Goal: Navigation & Orientation: Find specific page/section

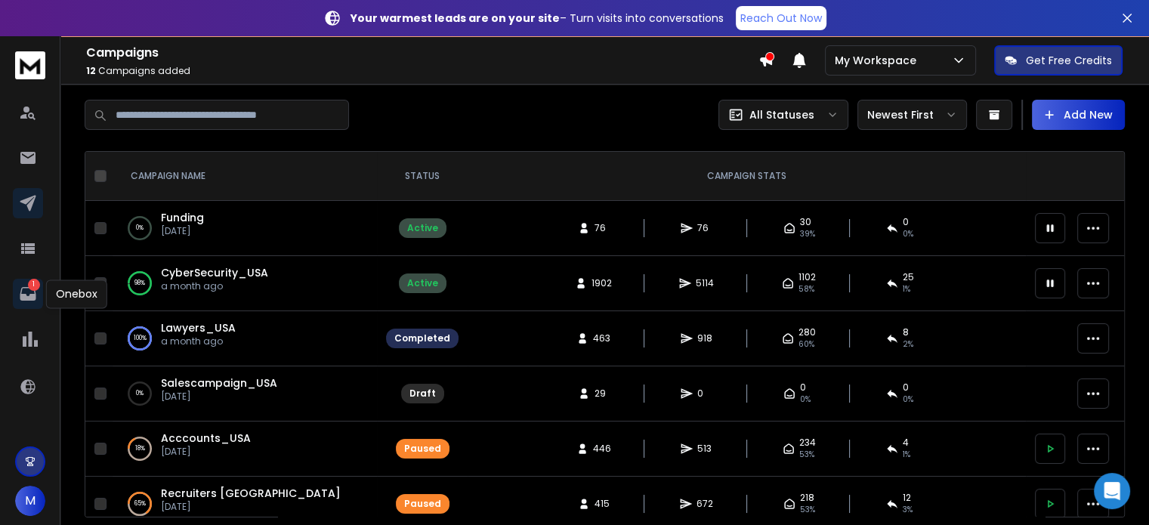
click at [17, 298] on link "1" at bounding box center [28, 294] width 30 height 30
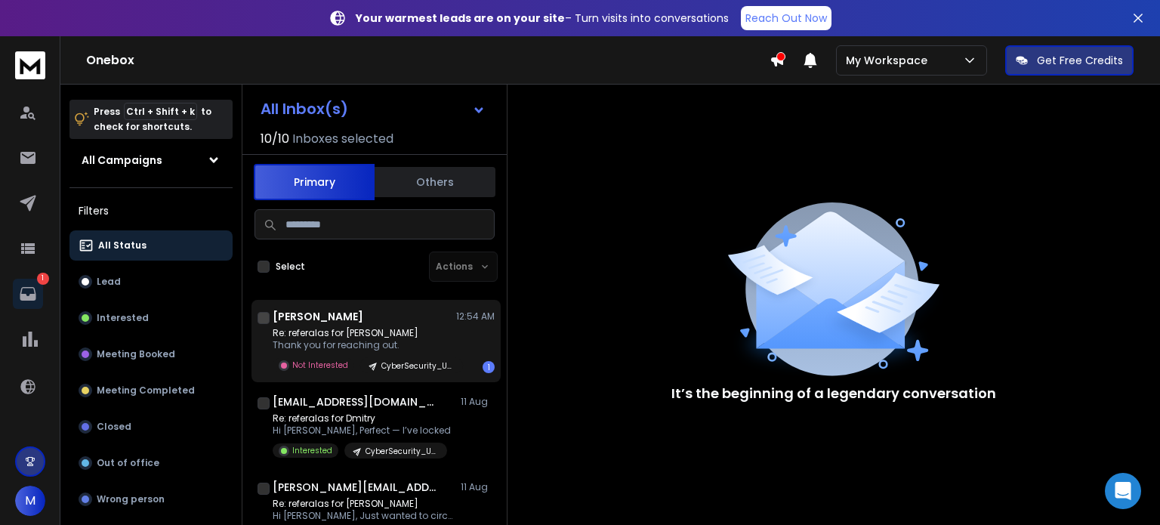
click at [351, 343] on p "Thank you for reaching out." at bounding box center [363, 345] width 181 height 12
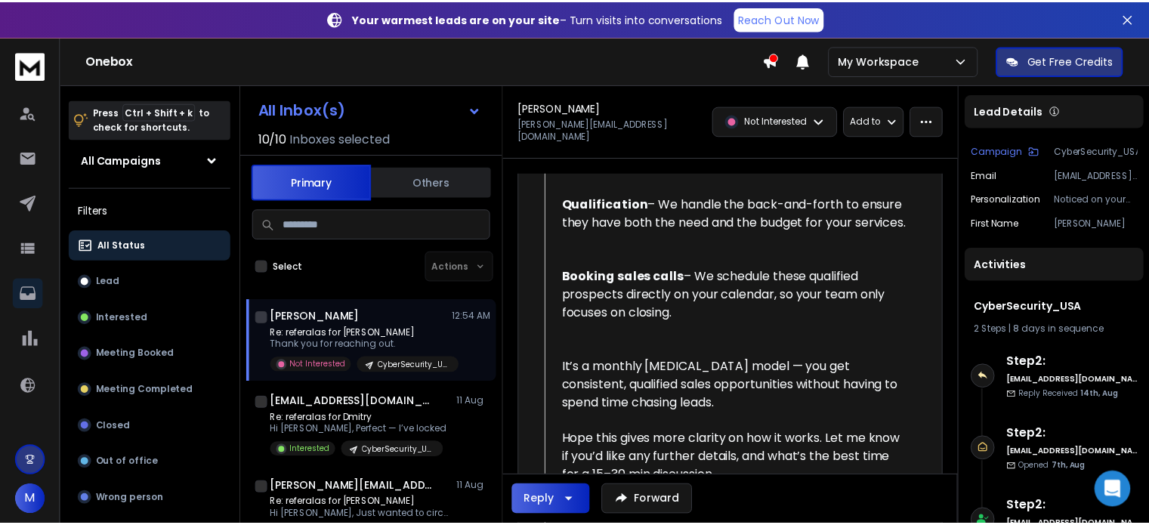
scroll to position [1623, 0]
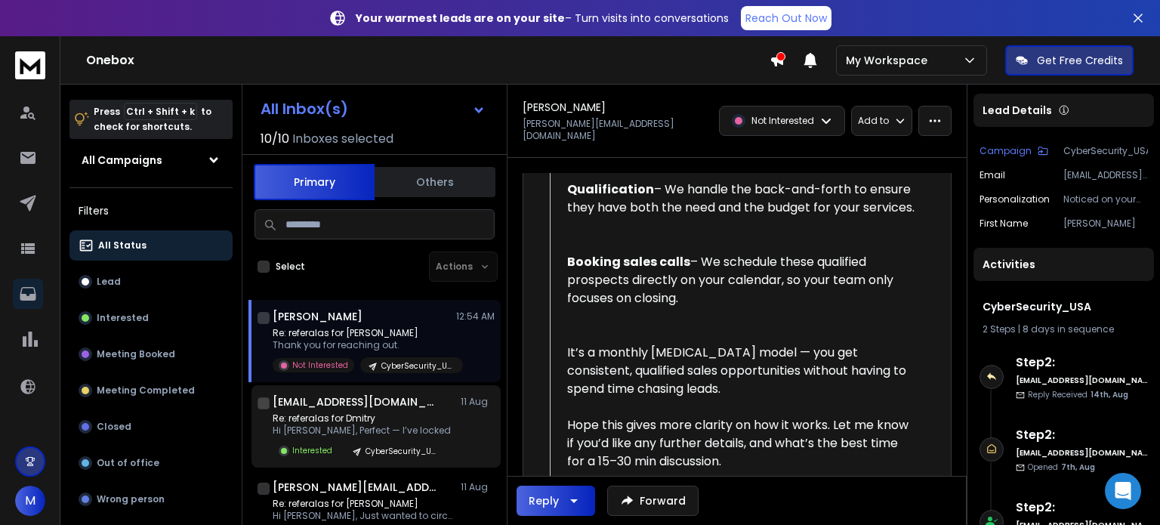
click at [348, 410] on div "[EMAIL_ADDRESS][DOMAIN_NAME] [DATE] Re: referalas for Dmitry Hi [PERSON_NAME], …" at bounding box center [384, 426] width 222 height 64
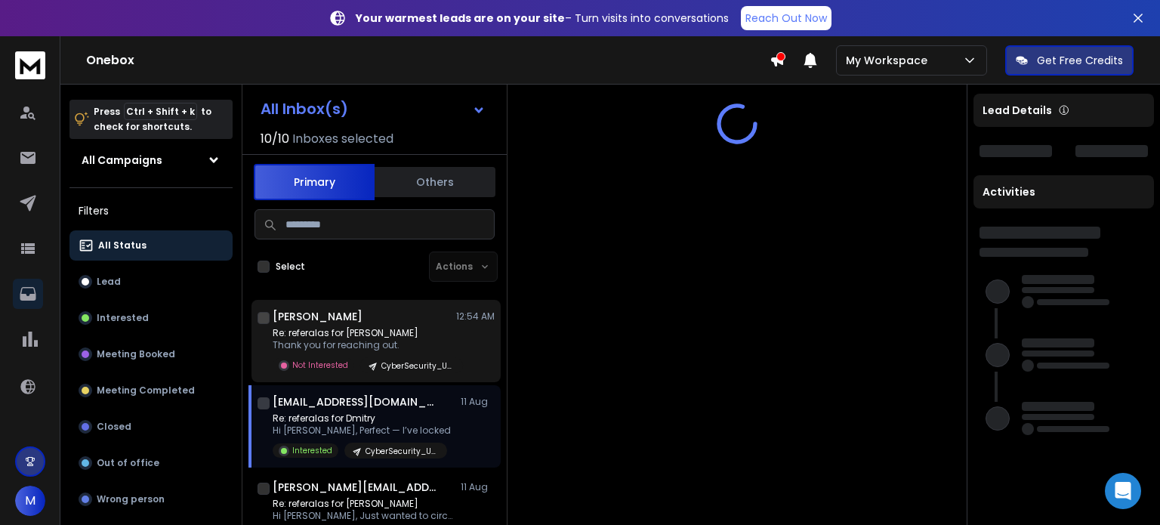
click at [377, 323] on div "[PERSON_NAME] 12:54 AM" at bounding box center [384, 316] width 222 height 15
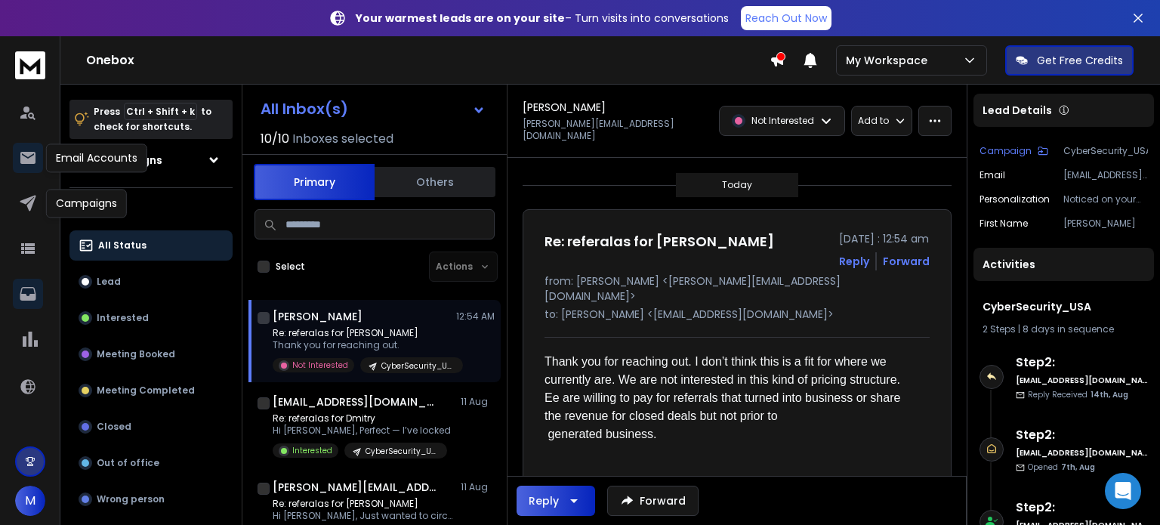
click at [30, 171] on link at bounding box center [28, 158] width 30 height 30
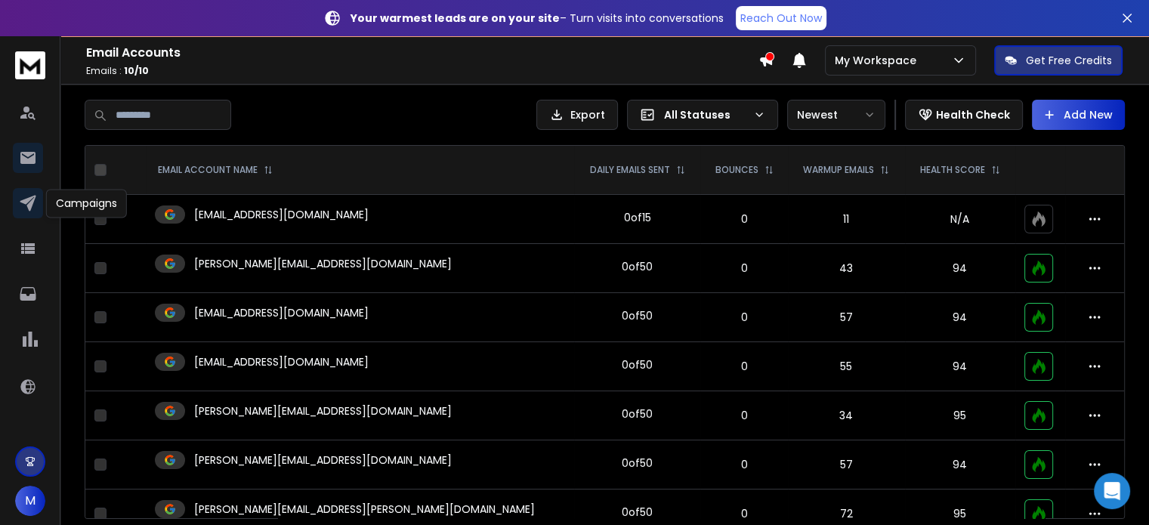
click at [29, 189] on link at bounding box center [28, 203] width 30 height 30
